Goal: Communication & Community: Answer question/provide support

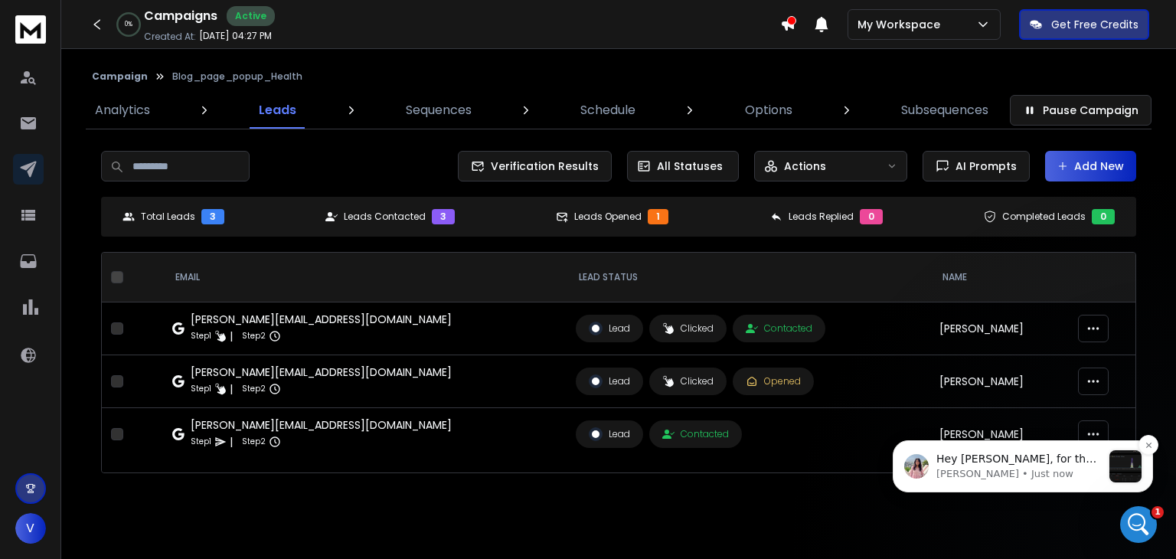
click at [1051, 470] on p "[PERSON_NAME] • Just now" at bounding box center [1019, 474] width 165 height 14
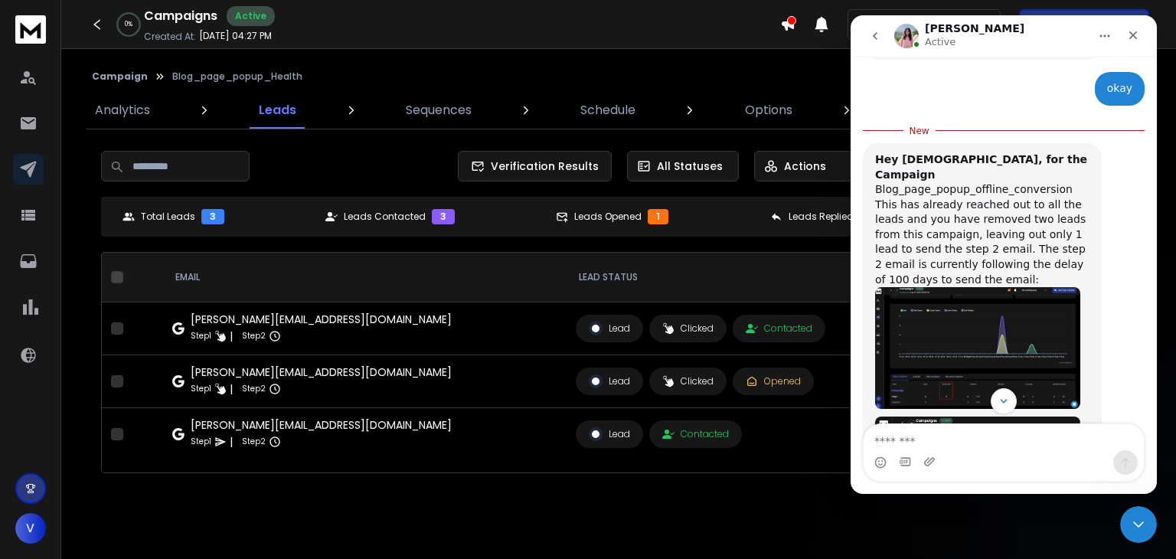
scroll to position [948, 0]
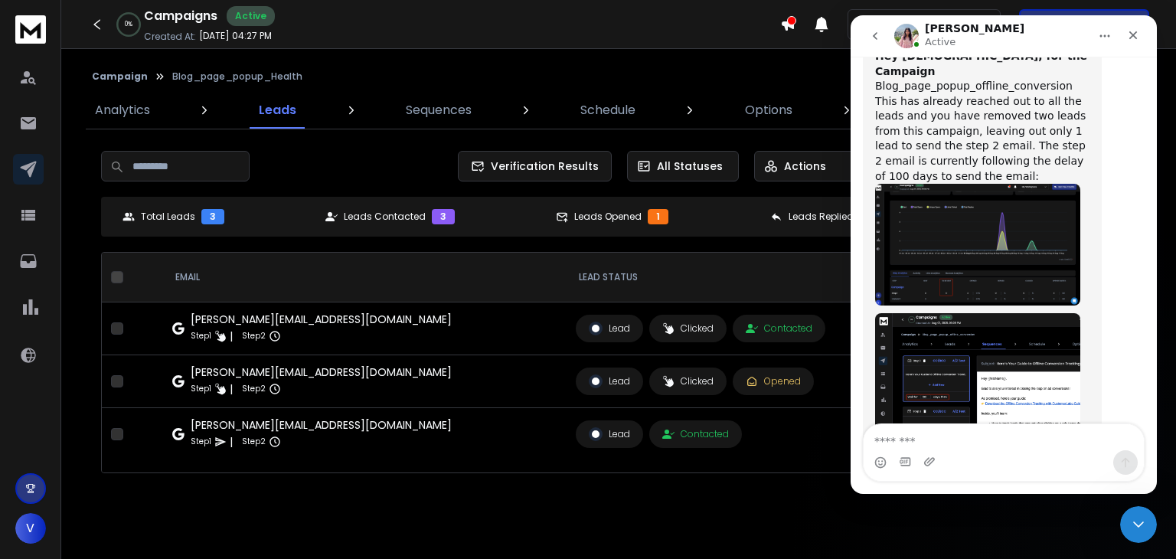
click at [973, 313] on img "Lakshita says…" at bounding box center [977, 385] width 205 height 144
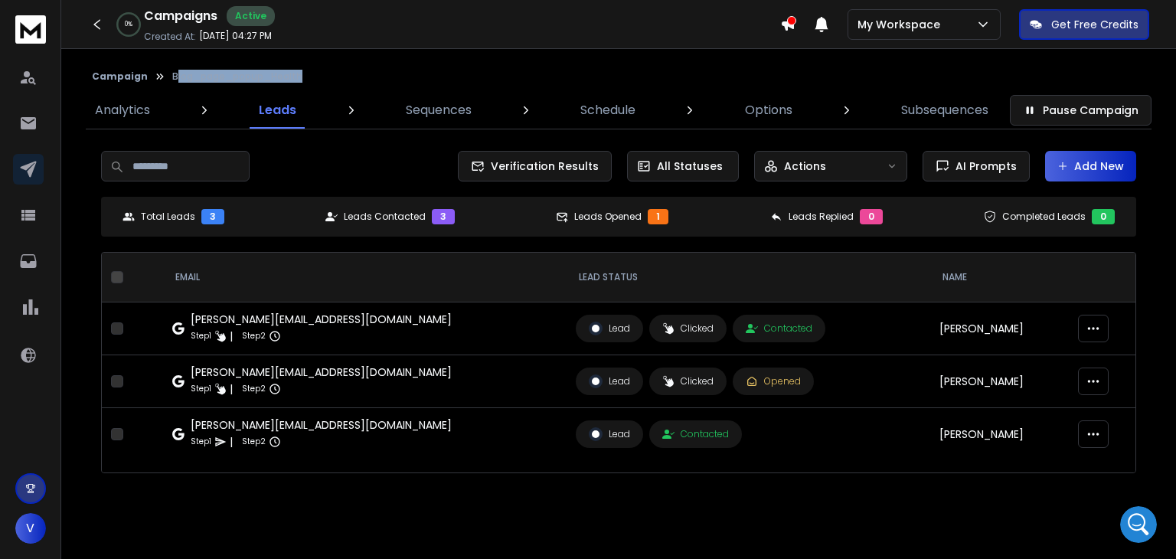
drag, startPoint x: 280, startPoint y: 74, endPoint x: 171, endPoint y: 78, distance: 109.6
click at [171, 78] on div "Campaign Blog_page_popup_Health" at bounding box center [619, 76] width 1066 height 25
click at [167, 78] on div "Campaign Blog_page_popup_Health" at bounding box center [619, 76] width 1066 height 25
click at [1132, 520] on icon "Open Intercom Messenger" at bounding box center [1136, 522] width 25 height 25
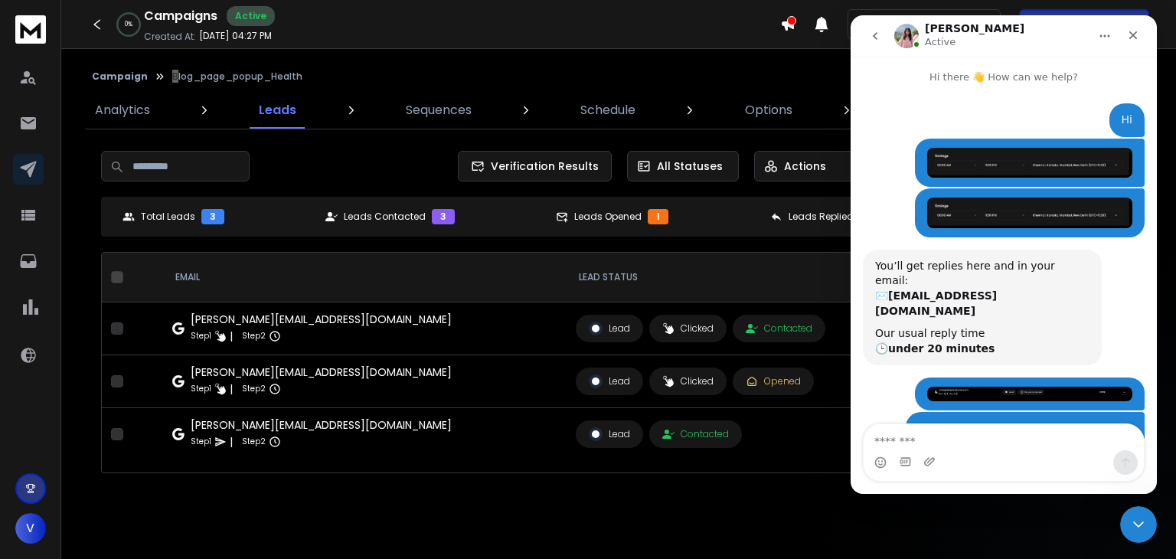
click at [960, 452] on div "Intercom messenger" at bounding box center [1004, 462] width 280 height 25
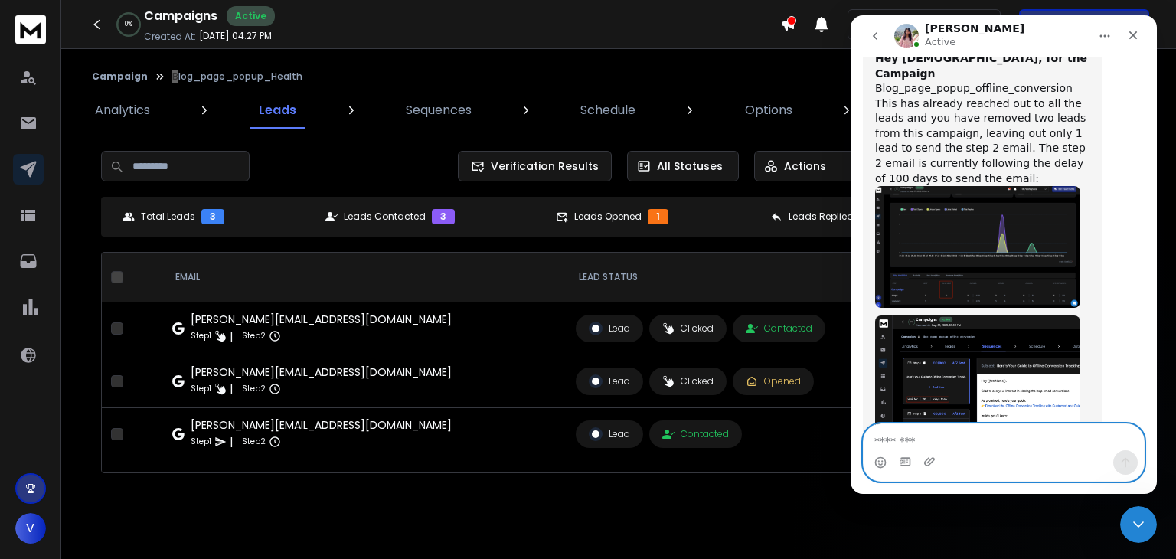
click at [950, 443] on textarea "Message…" at bounding box center [1004, 437] width 280 height 26
paste textarea "**********"
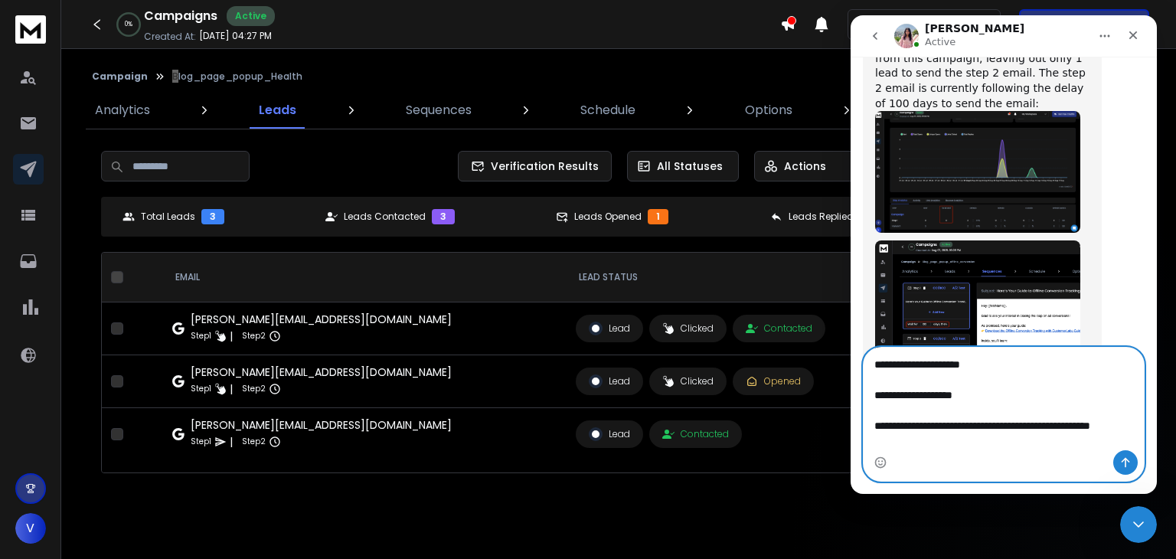
scroll to position [999, 0]
type textarea "**********"
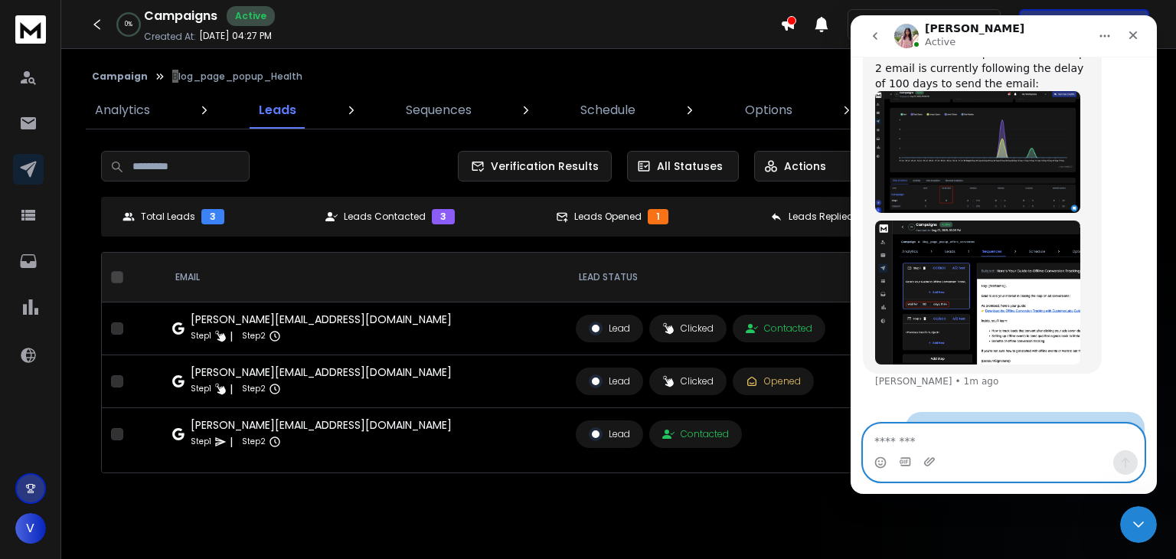
scroll to position [1029, 0]
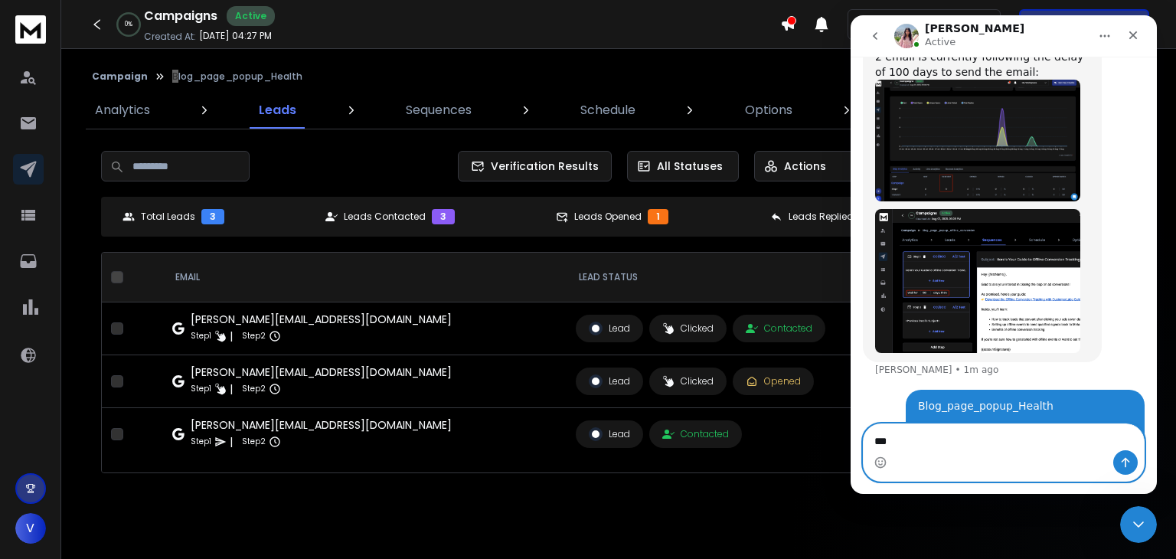
type textarea "***"
type textarea "**********"
click at [627, 112] on p "Schedule" at bounding box center [607, 110] width 55 height 18
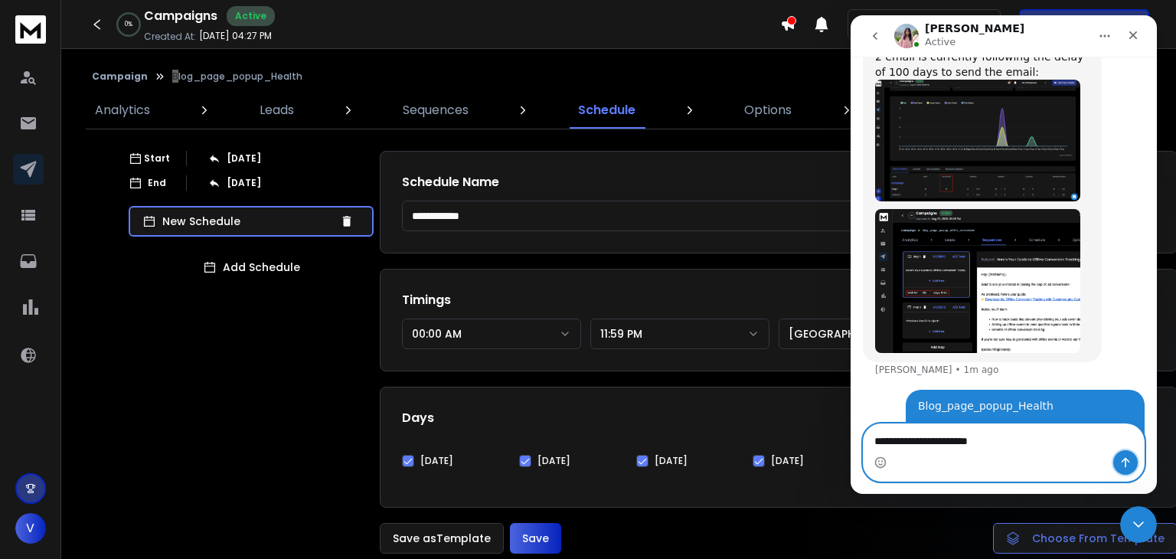
click at [1132, 463] on icon "Send a message…" at bounding box center [1126, 462] width 12 height 12
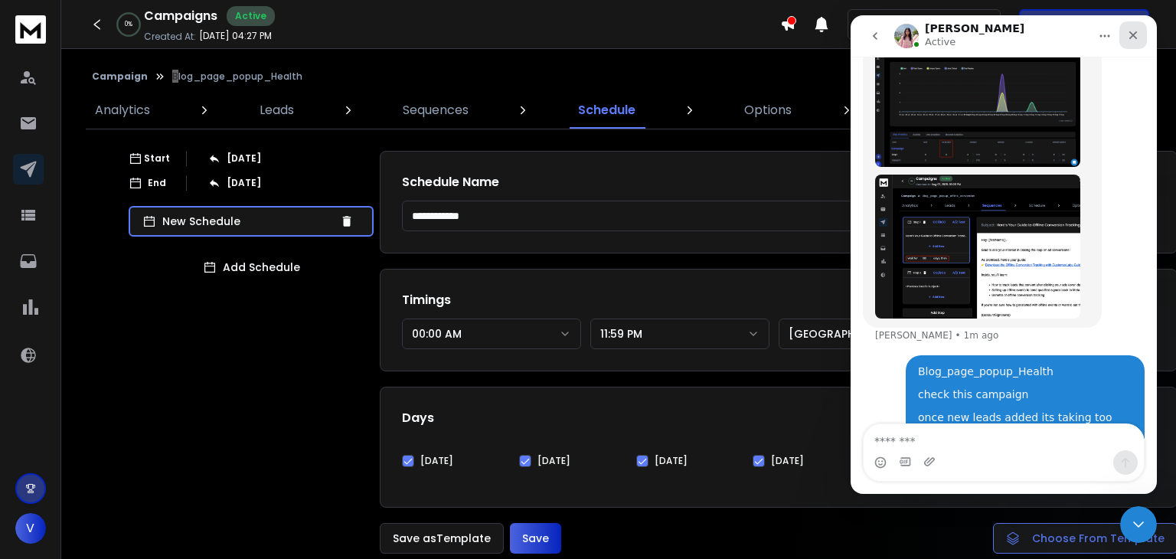
click at [1120, 33] on div "Close" at bounding box center [1134, 35] width 28 height 28
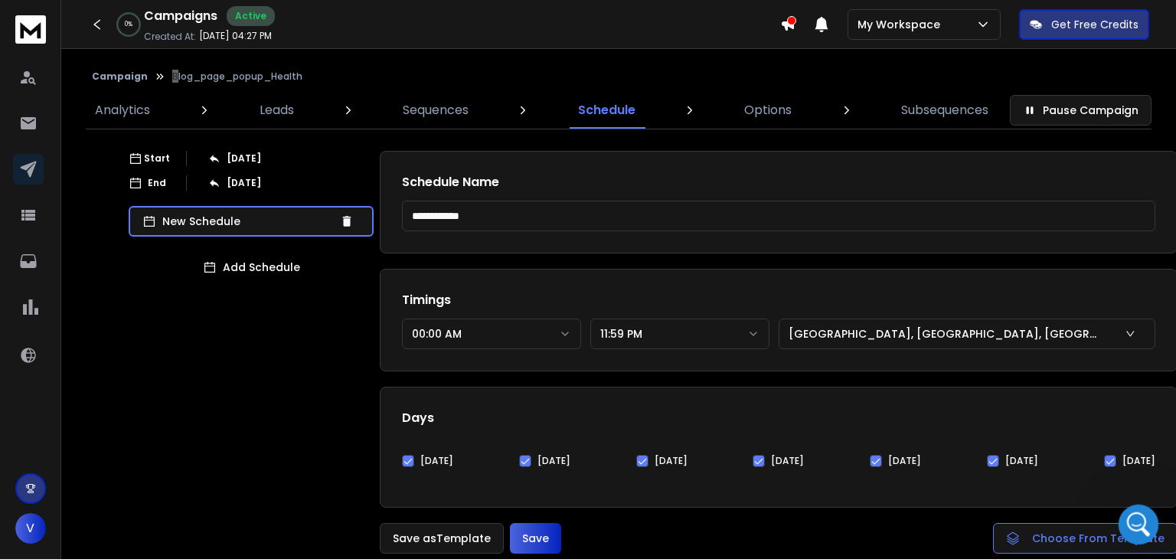
click at [1139, 522] on icon "Open Intercom Messenger" at bounding box center [1136, 522] width 11 height 12
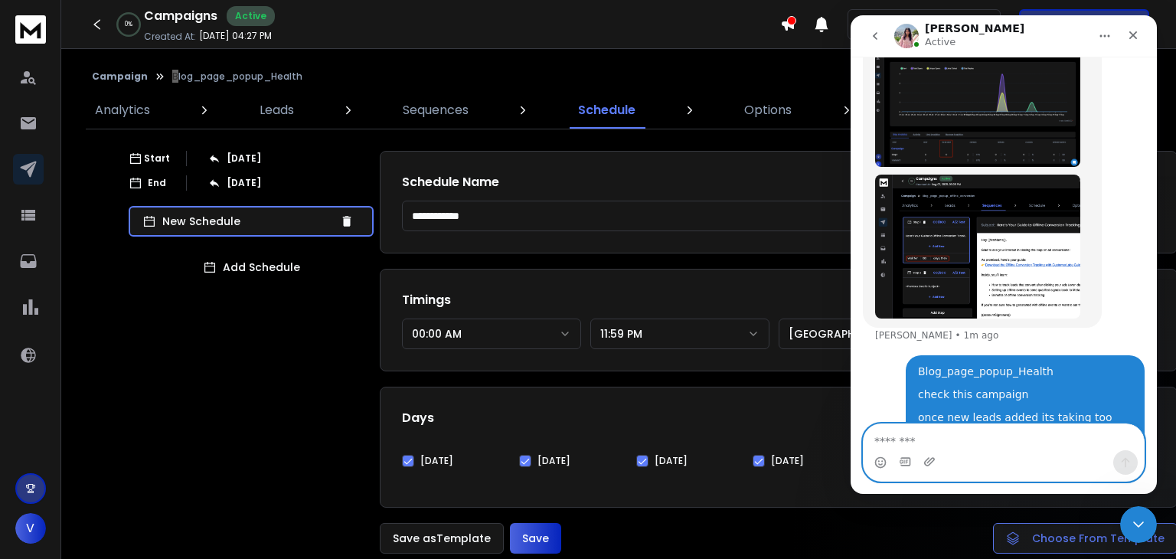
click at [939, 437] on textarea "Message…" at bounding box center [1004, 437] width 280 height 26
paste textarea "*"
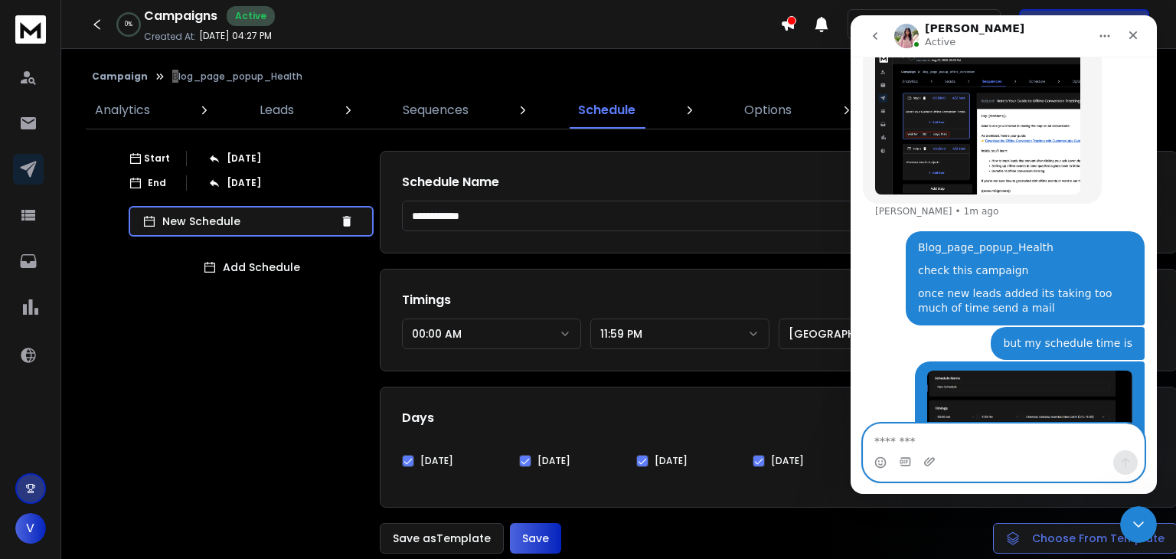
scroll to position [1188, 0]
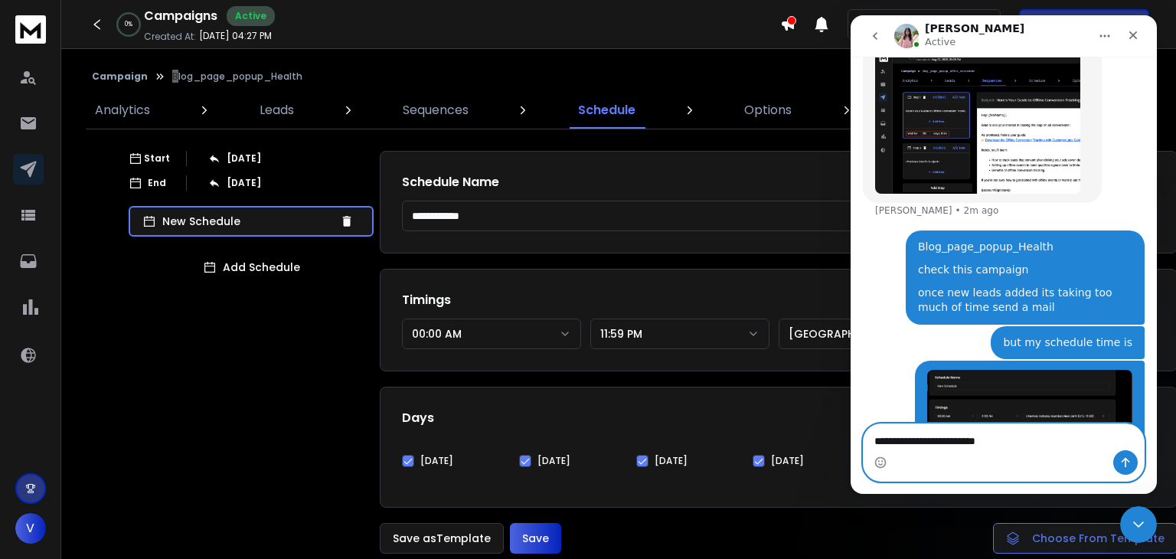
type textarea "**********"
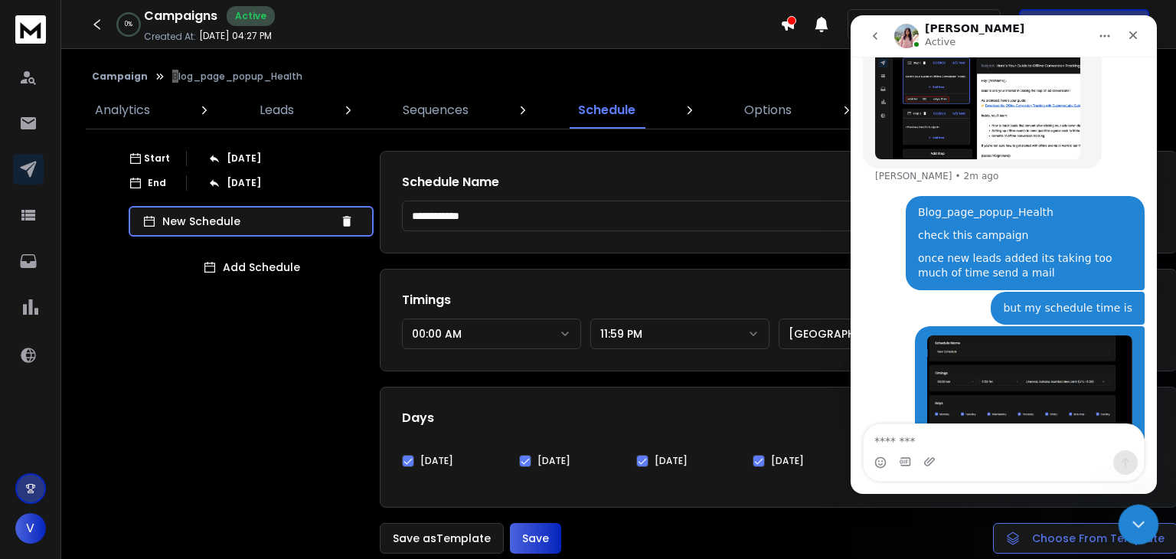
click at [1140, 530] on icon "Close Intercom Messenger" at bounding box center [1136, 522] width 18 height 18
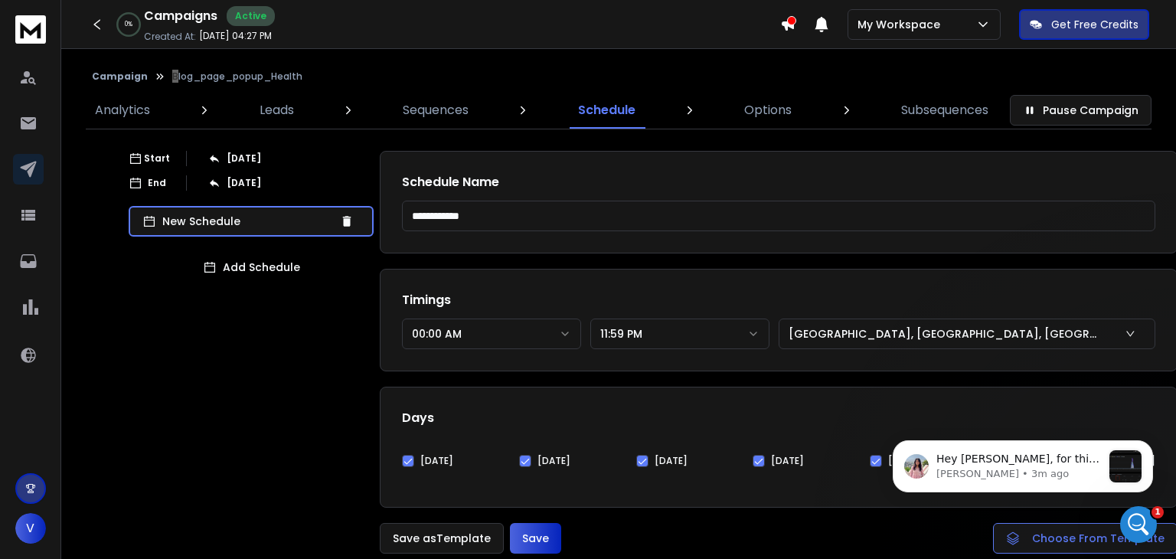
scroll to position [0, 0]
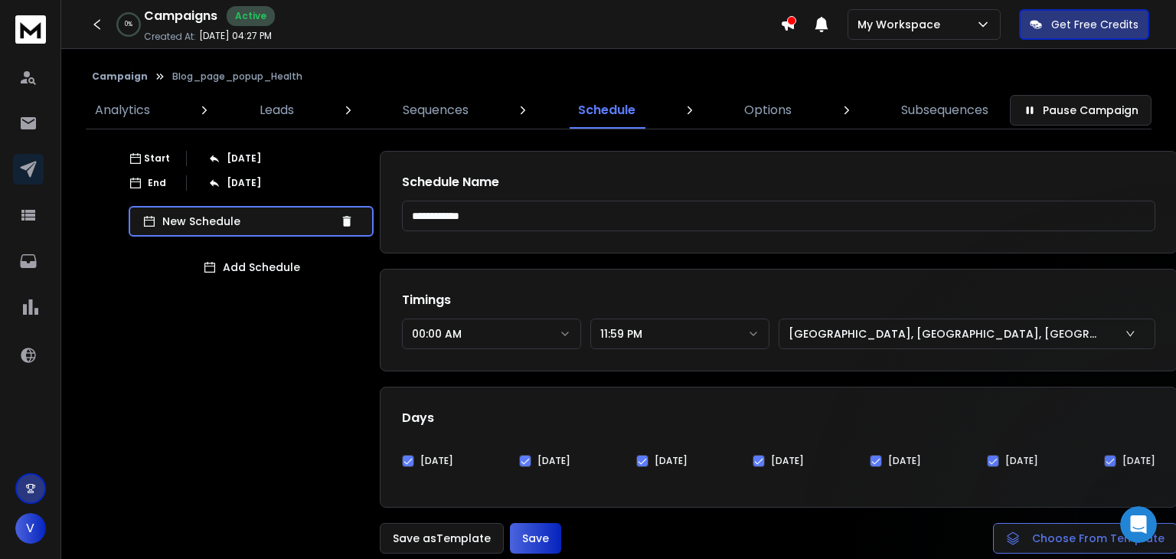
click at [1103, 456] on div "Days [DATE] [DATE] [DATE] [DATE] [DATE] [DATE] [DATE]" at bounding box center [779, 447] width 798 height 121
click at [1131, 512] on div "Open Intercom Messenger" at bounding box center [1136, 522] width 51 height 51
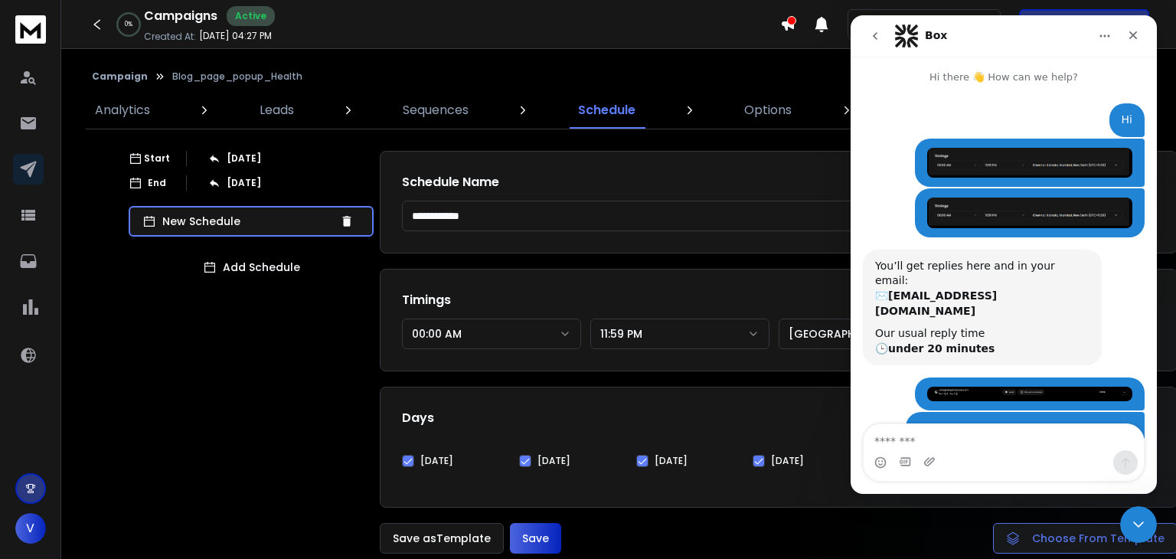
scroll to position [1469, 0]
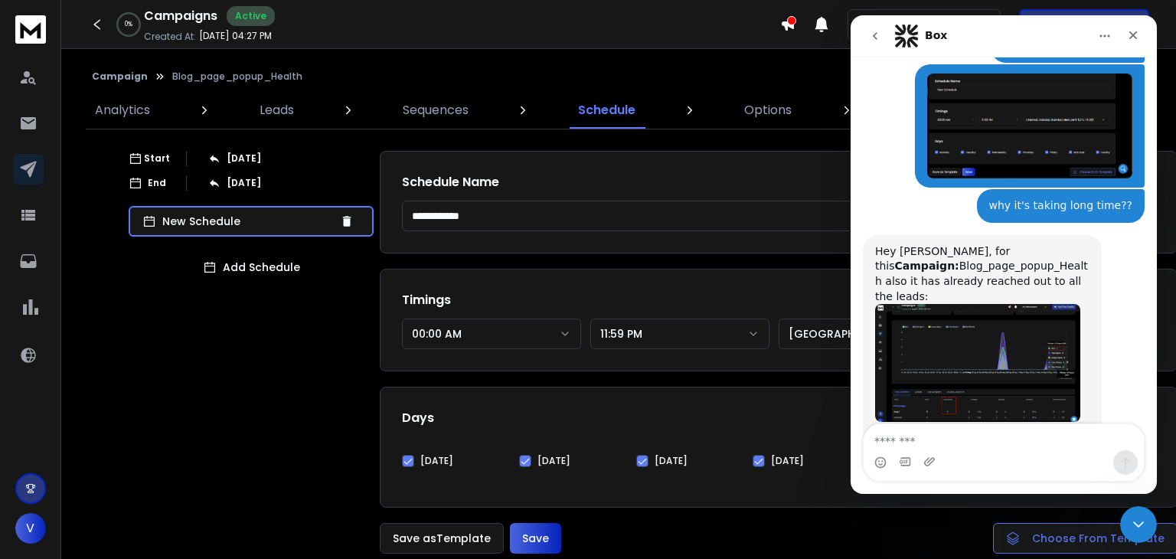
click at [1001, 304] on img "Lakshita says…" at bounding box center [977, 363] width 205 height 118
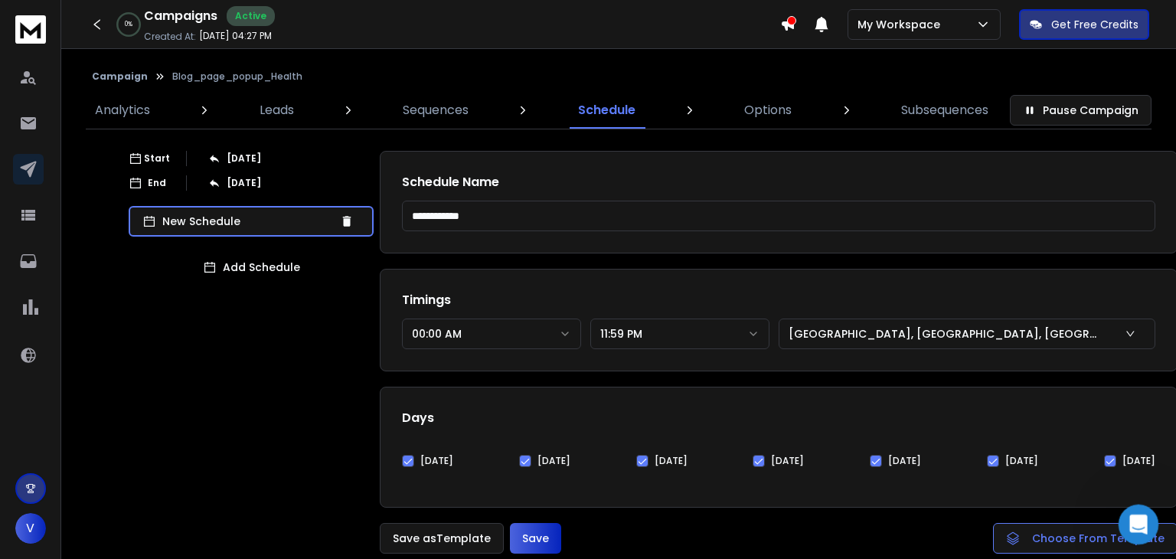
click at [1140, 520] on icon "Open Intercom Messenger" at bounding box center [1136, 522] width 25 height 25
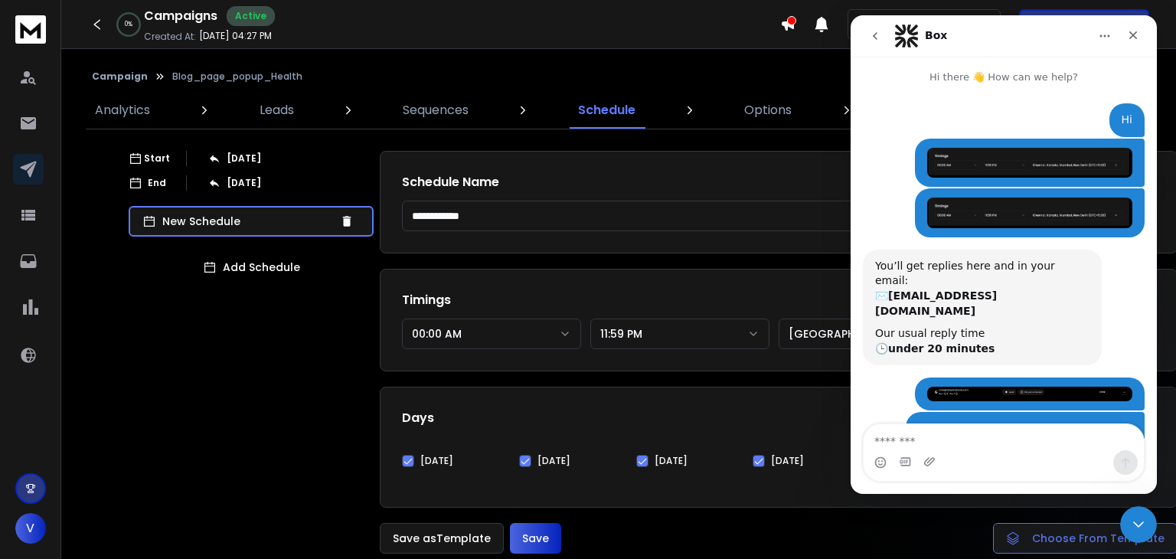
scroll to position [1469, 0]
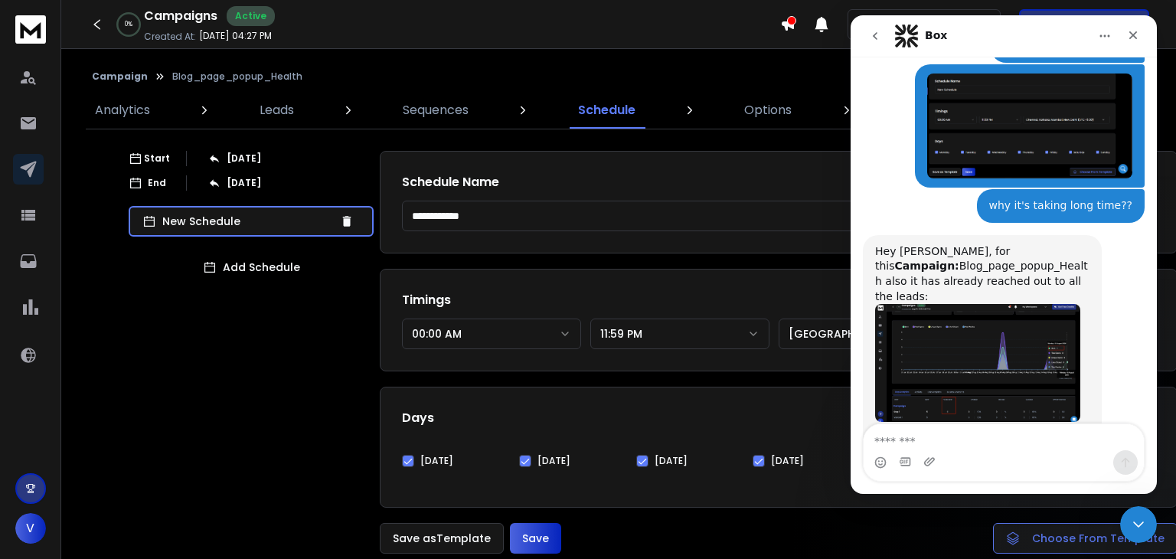
click at [901, 430] on textarea "Message…" at bounding box center [1004, 437] width 280 height 26
type textarea "*********"
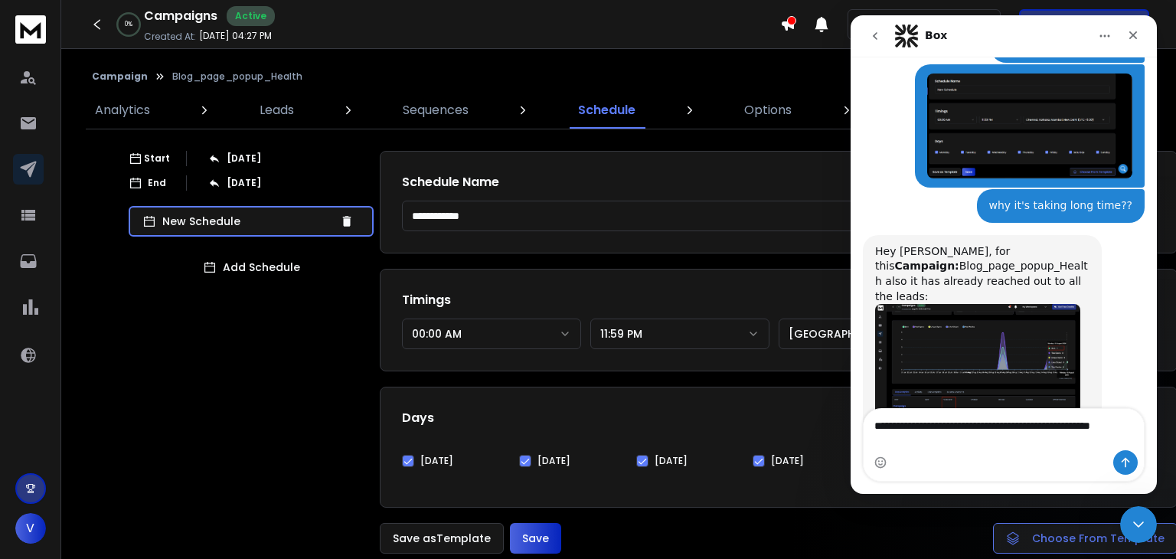
type textarea "**********"
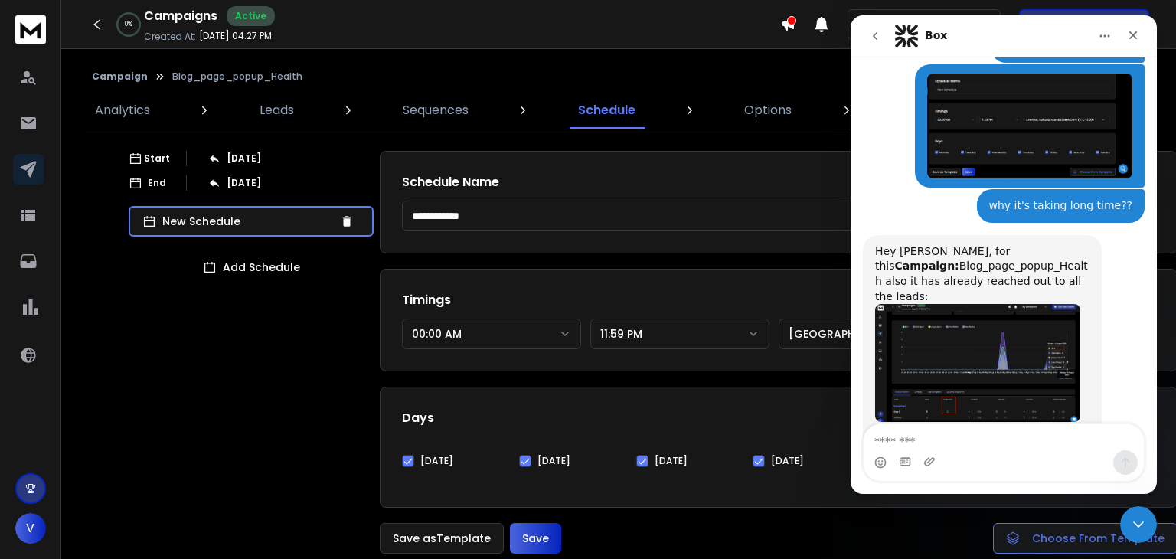
scroll to position [1530, 0]
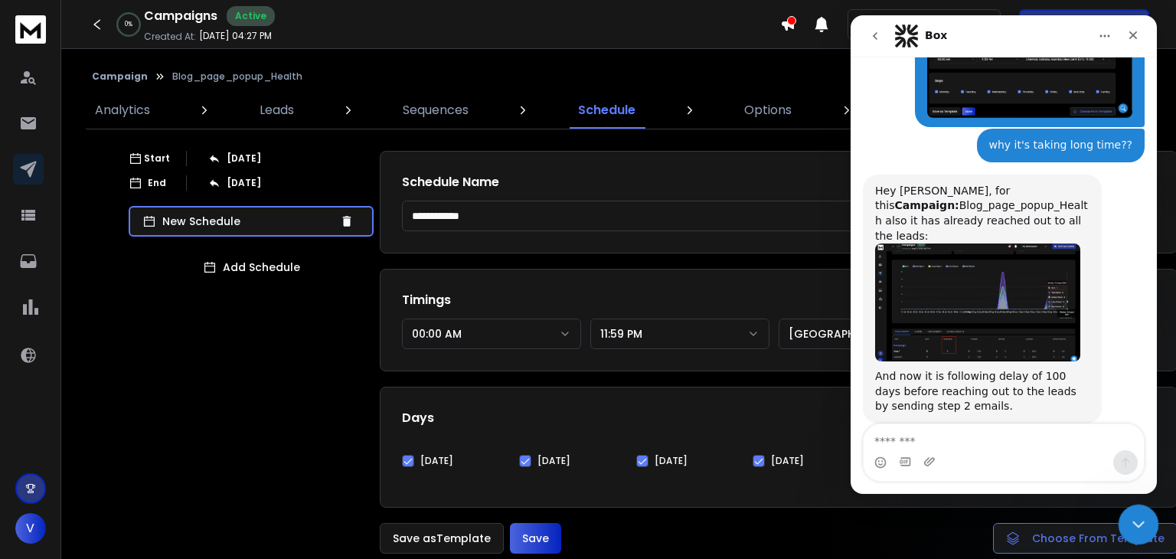
click at [1151, 524] on div "Close Intercom Messenger" at bounding box center [1136, 522] width 37 height 37
